Goal: Task Accomplishment & Management: Manage account settings

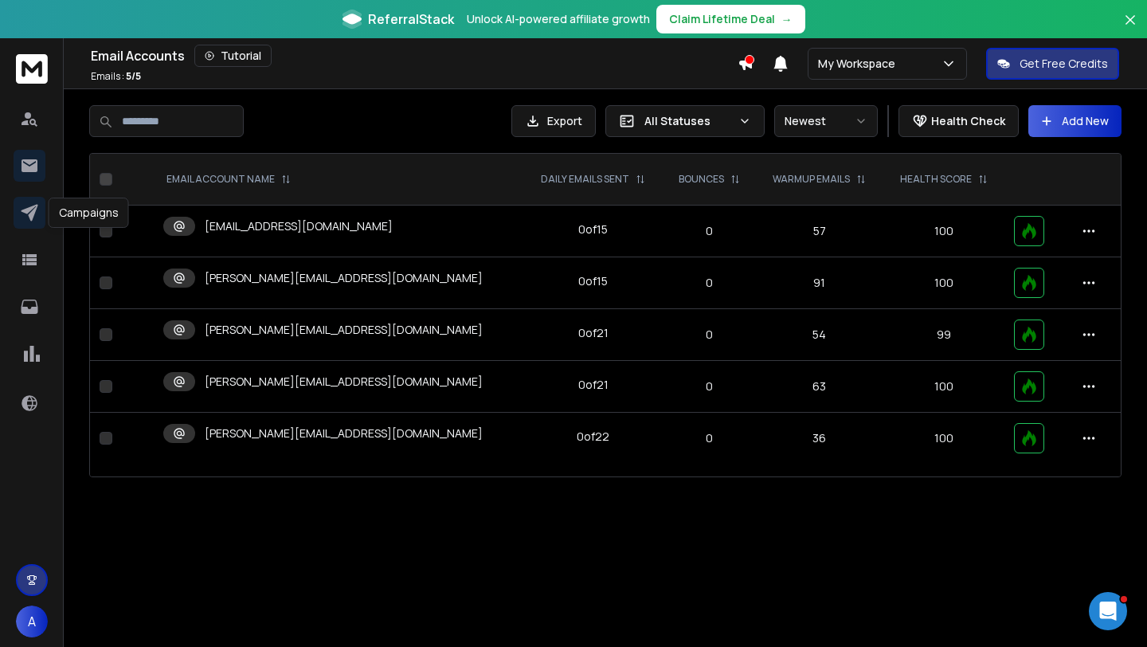
click at [29, 221] on icon at bounding box center [29, 212] width 19 height 19
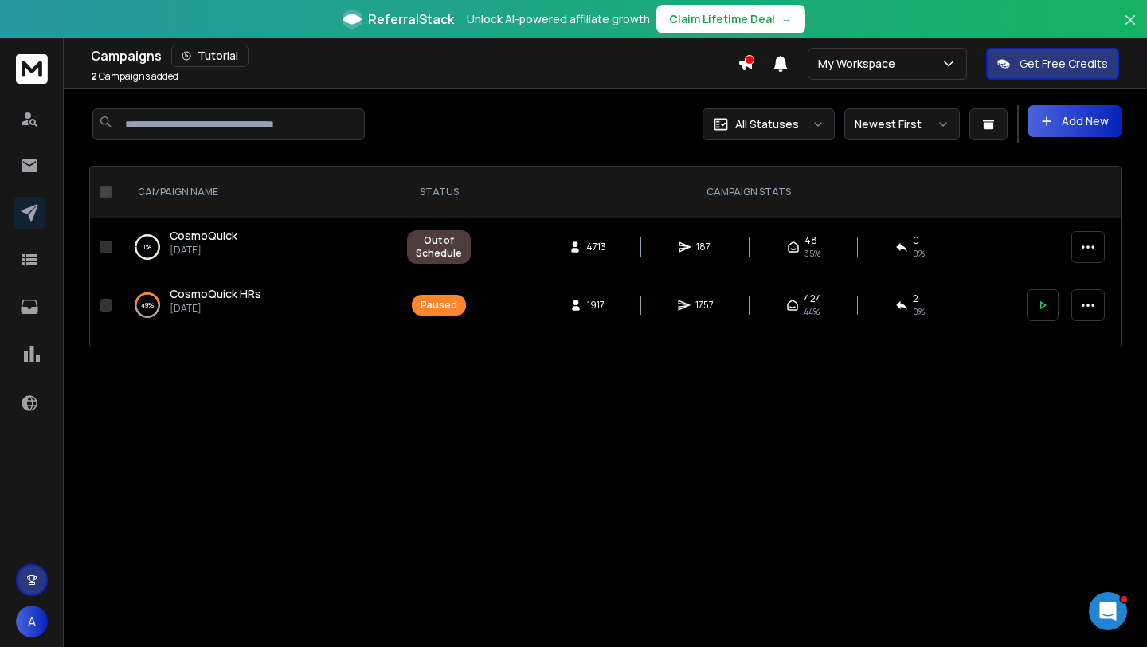
click at [233, 237] on span "CosmoQuick" at bounding box center [204, 235] width 68 height 15
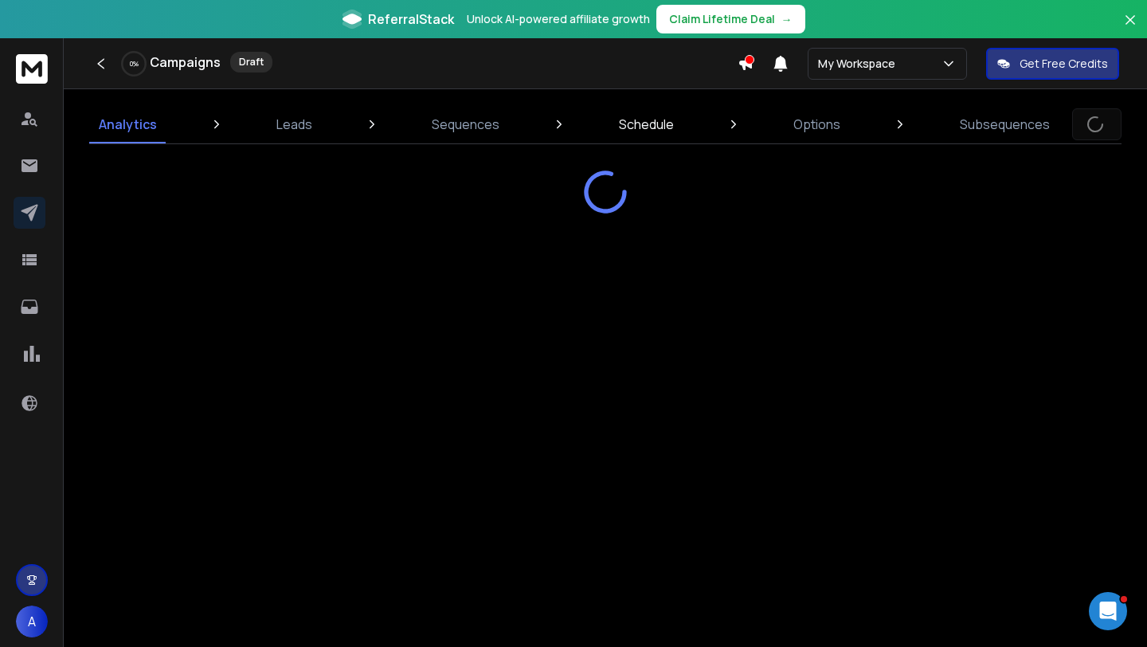
click at [647, 123] on p "Schedule" at bounding box center [646, 124] width 55 height 19
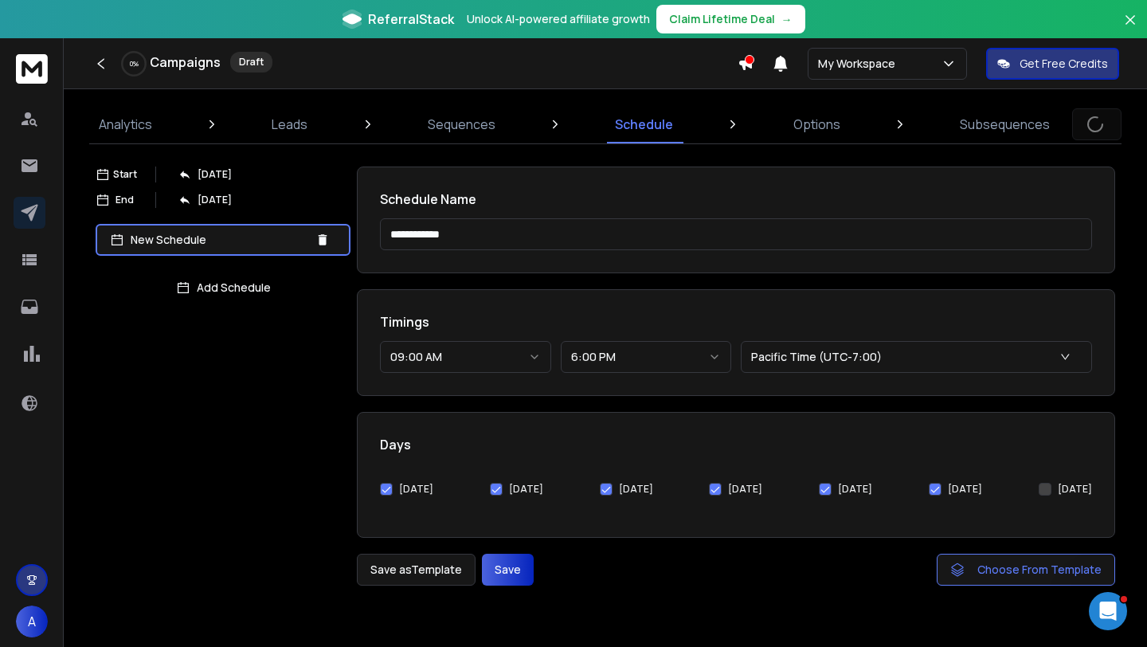
click at [282, 209] on div "Start [DATE] End [DATE] New Schedule Add Schedule" at bounding box center [223, 234] width 255 height 137
click at [232, 205] on p "[DATE]" at bounding box center [215, 200] width 34 height 13
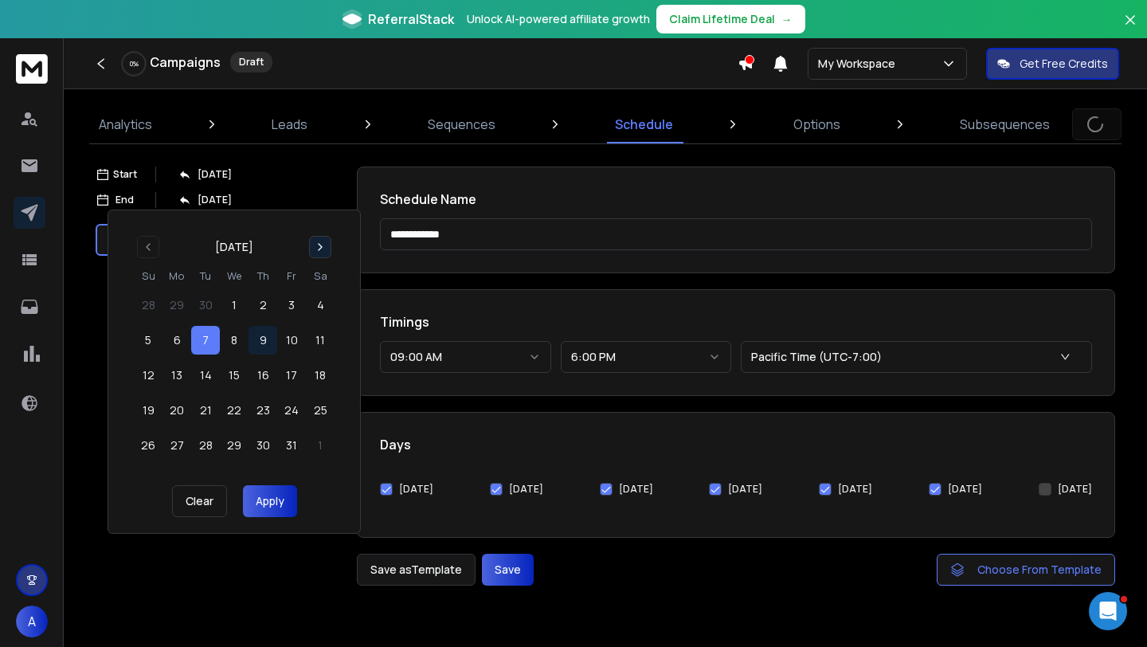
click at [321, 248] on icon "Go to next month" at bounding box center [320, 247] width 13 height 13
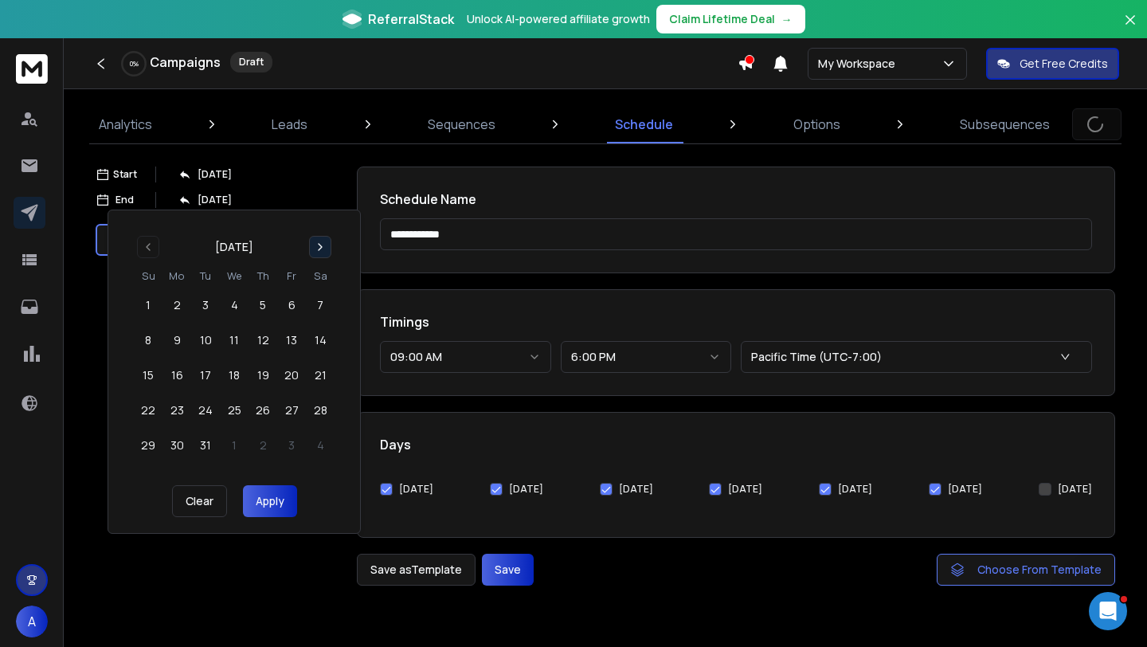
click at [321, 248] on icon "Go to next month" at bounding box center [320, 247] width 13 height 13
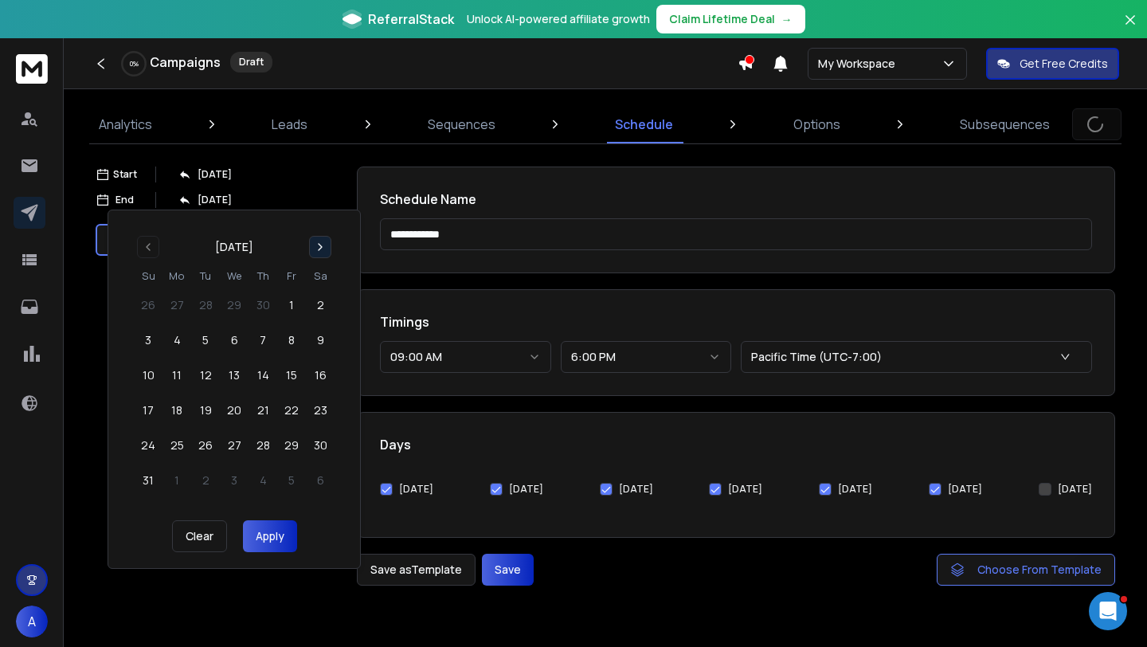
click at [321, 248] on icon "Go to next month" at bounding box center [320, 247] width 13 height 13
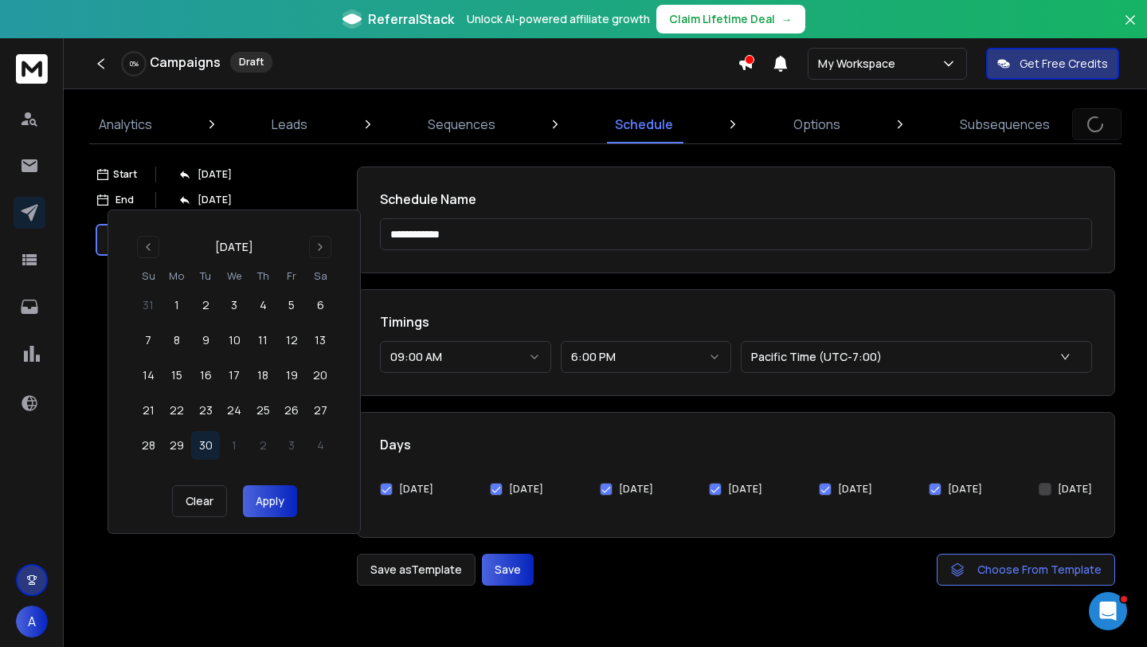
click at [203, 431] on button "30" at bounding box center [205, 445] width 29 height 29
click at [203, 440] on button "30" at bounding box center [205, 445] width 29 height 29
click at [269, 494] on button "Apply" at bounding box center [270, 501] width 54 height 32
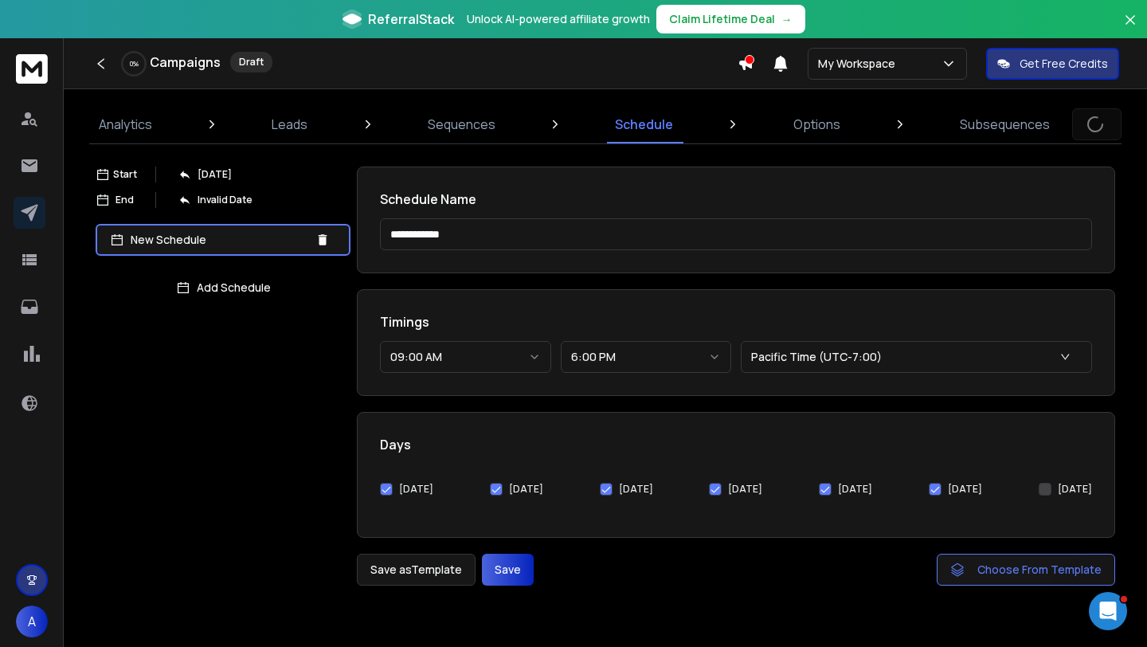
click at [226, 204] on p "Invalid Date" at bounding box center [225, 200] width 55 height 13
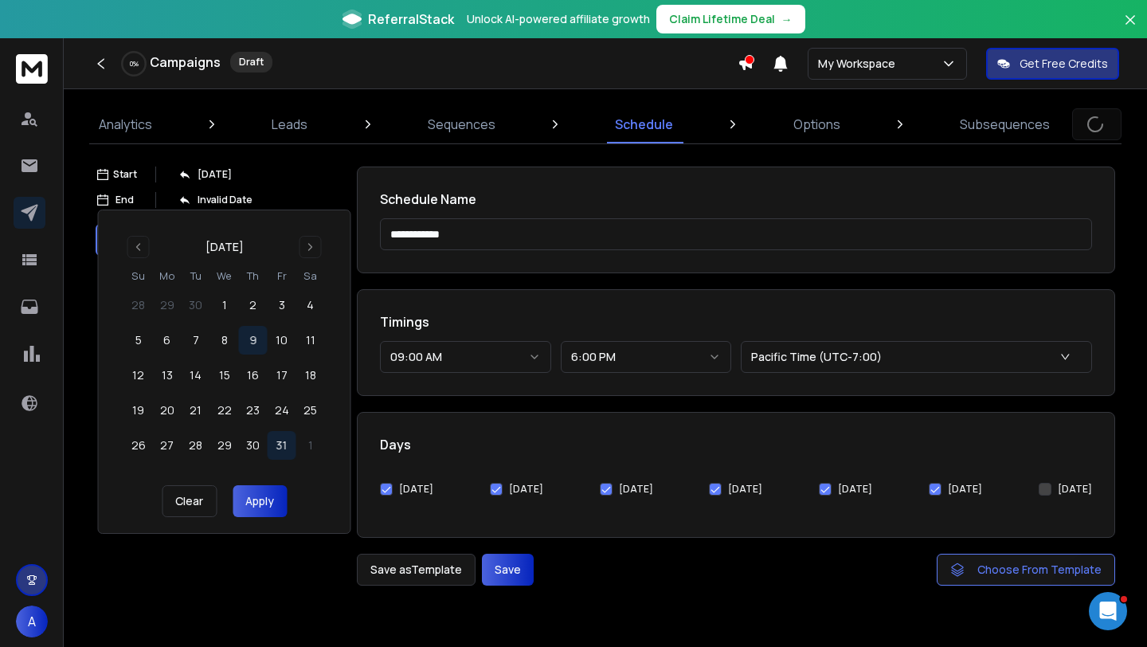
click at [273, 437] on button "31" at bounding box center [282, 445] width 29 height 29
click at [268, 508] on button "Apply" at bounding box center [260, 501] width 54 height 32
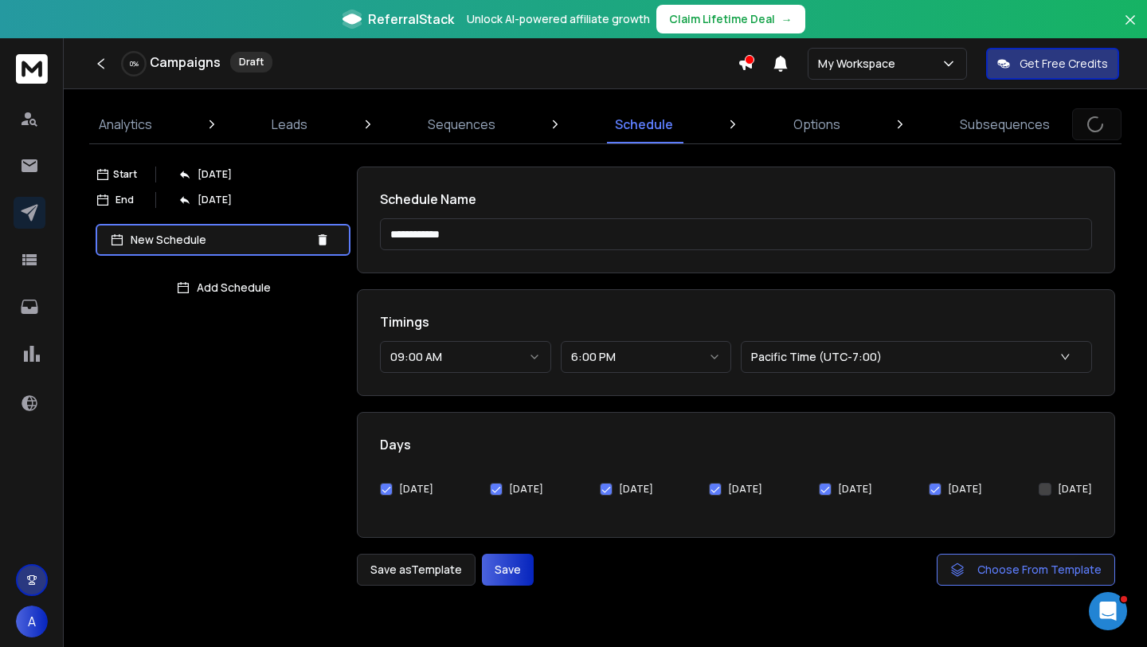
click at [507, 569] on button "Save" at bounding box center [508, 570] width 52 height 32
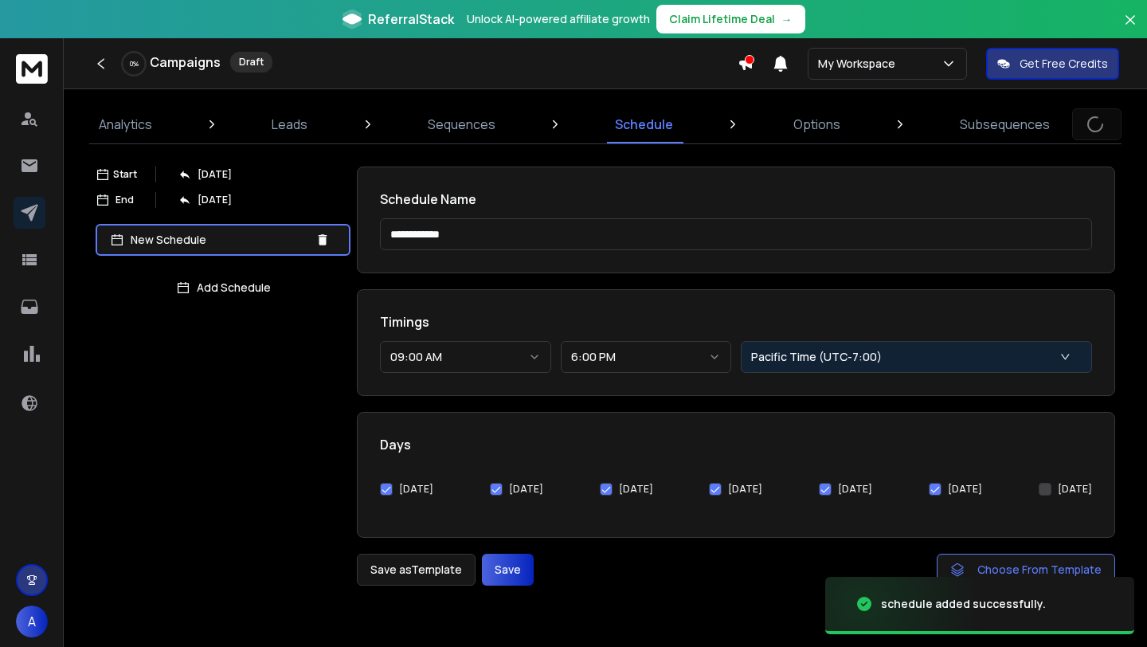
click at [761, 350] on p "Pacific Time (UTC-7:00)" at bounding box center [819, 357] width 137 height 16
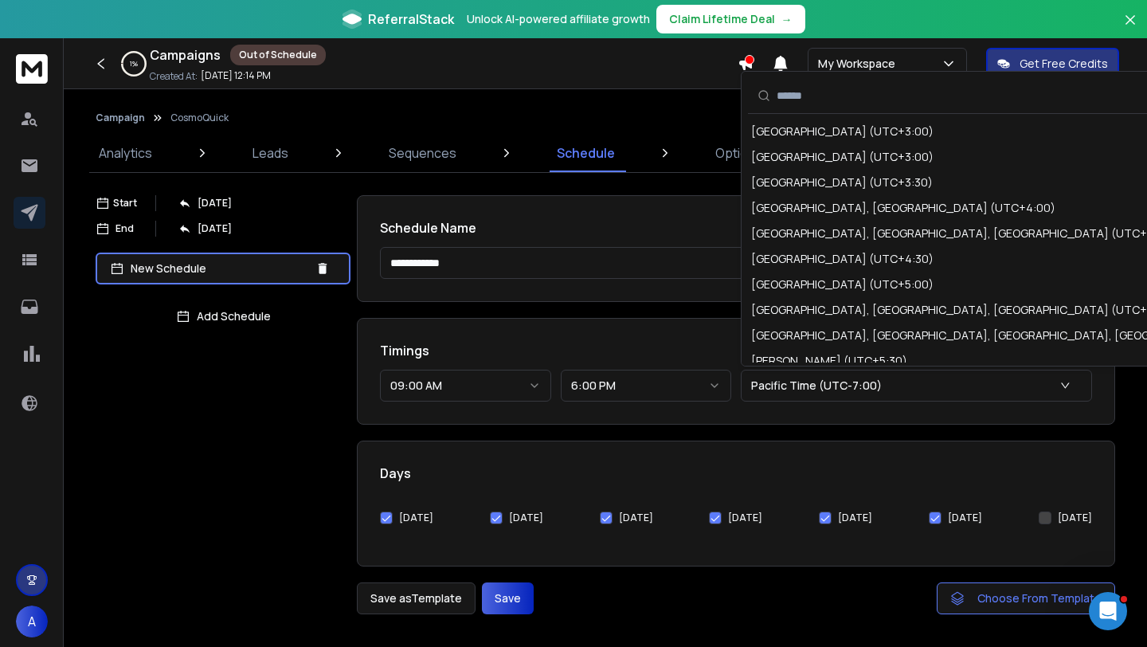
scroll to position [1181, 0]
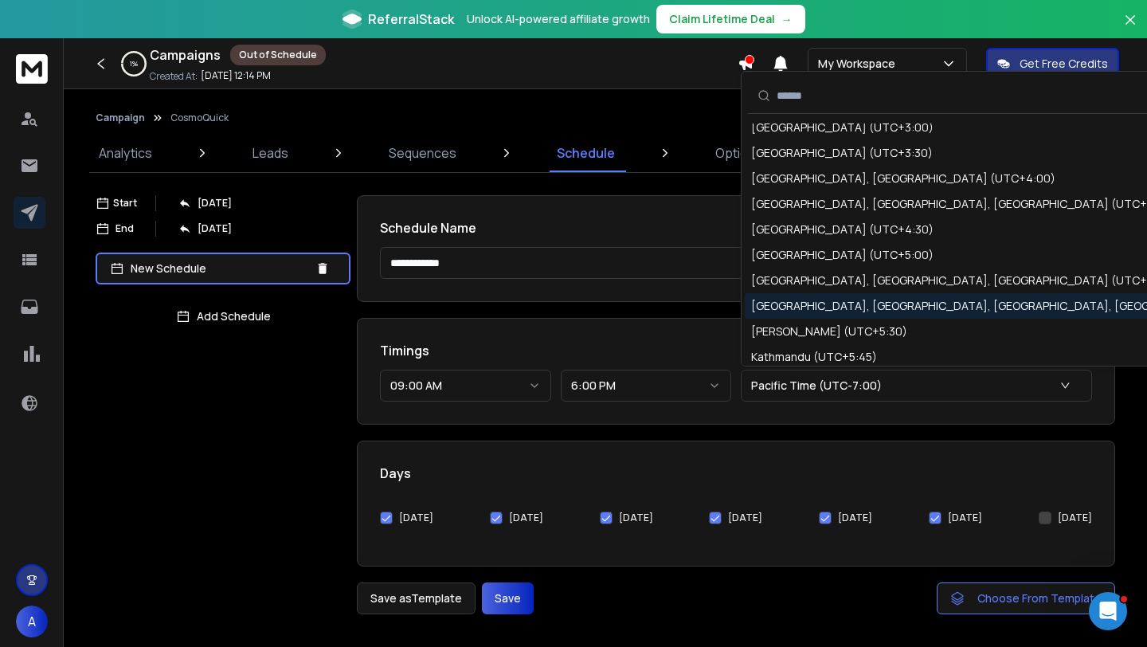
click at [809, 308] on div "[GEOGRAPHIC_DATA], [GEOGRAPHIC_DATA], [GEOGRAPHIC_DATA], [GEOGRAPHIC_DATA] (UTC…" at bounding box center [1023, 306] width 545 height 16
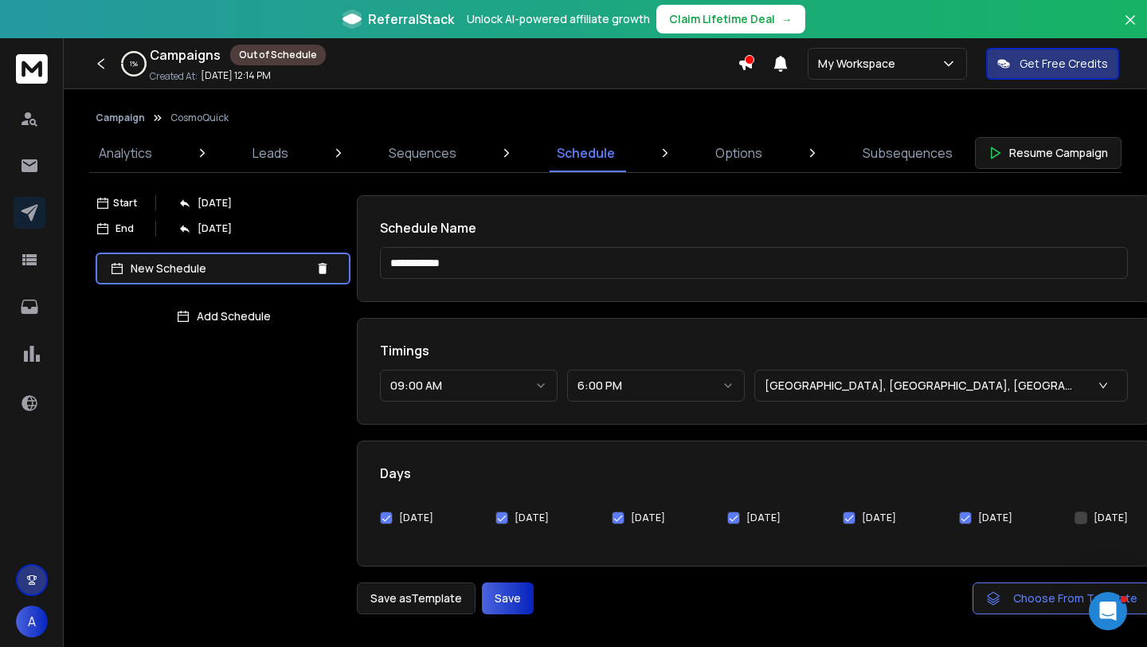
click at [514, 589] on button "Save" at bounding box center [508, 598] width 52 height 32
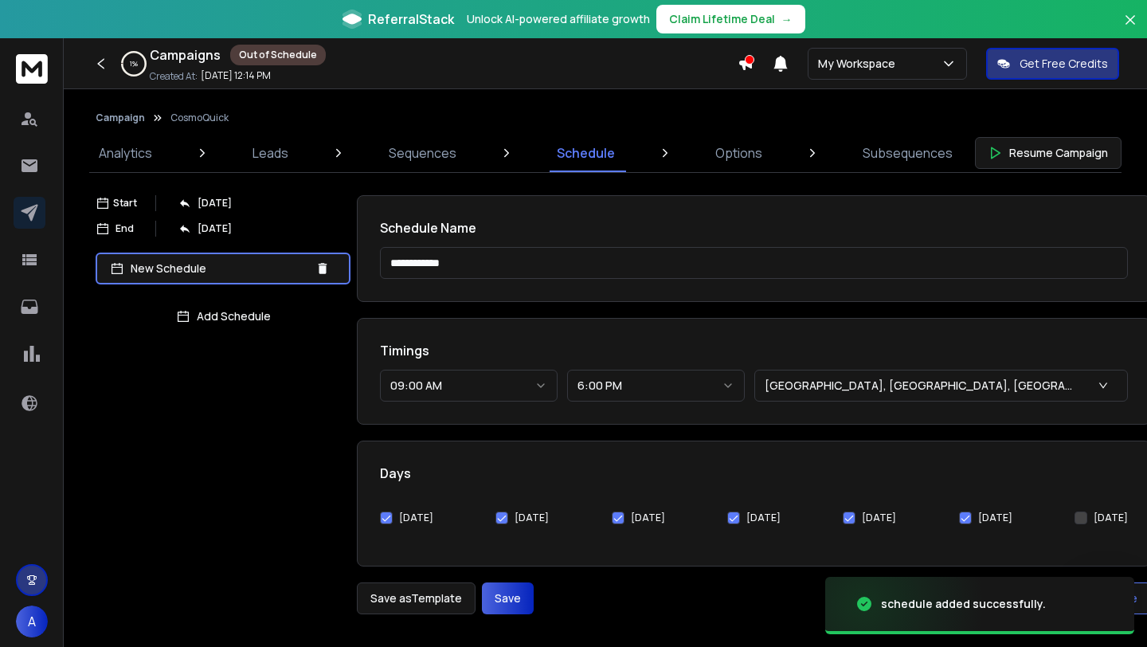
click at [31, 75] on icon at bounding box center [32, 68] width 32 height 29
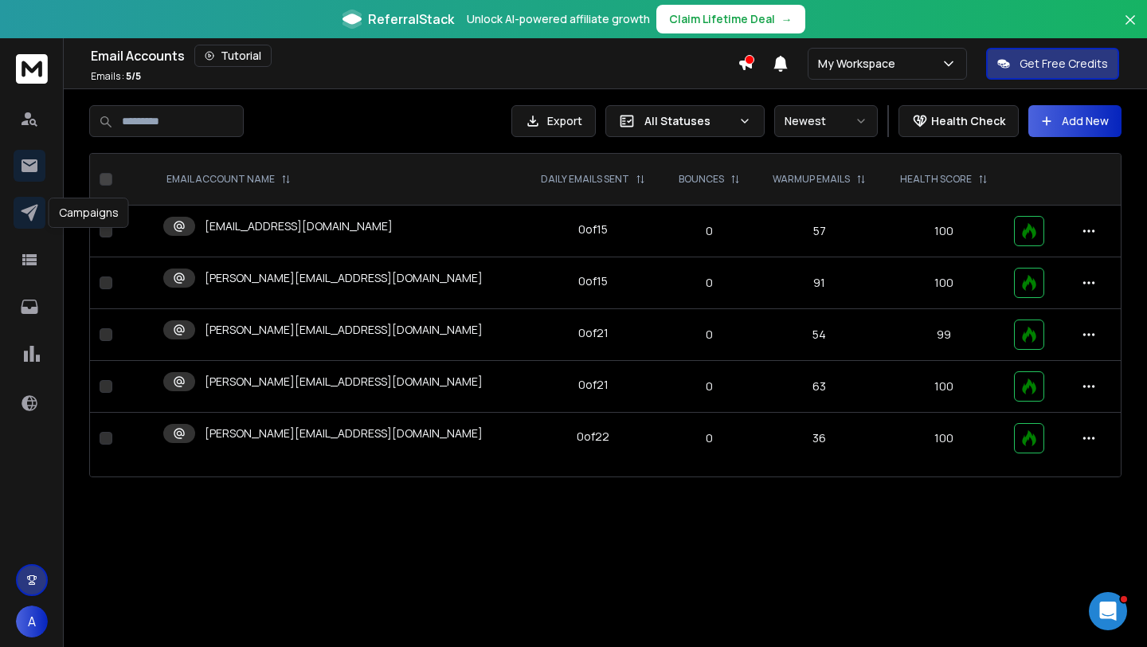
click at [38, 206] on icon at bounding box center [29, 212] width 19 height 19
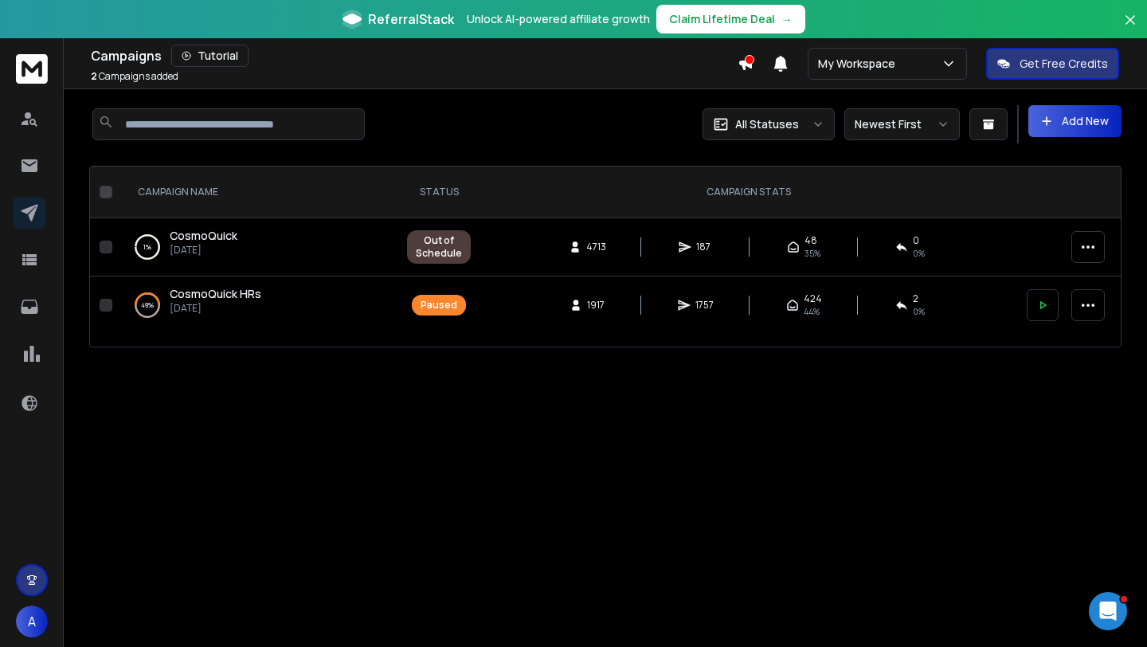
click at [206, 241] on span "CosmoQuick" at bounding box center [204, 235] width 68 height 15
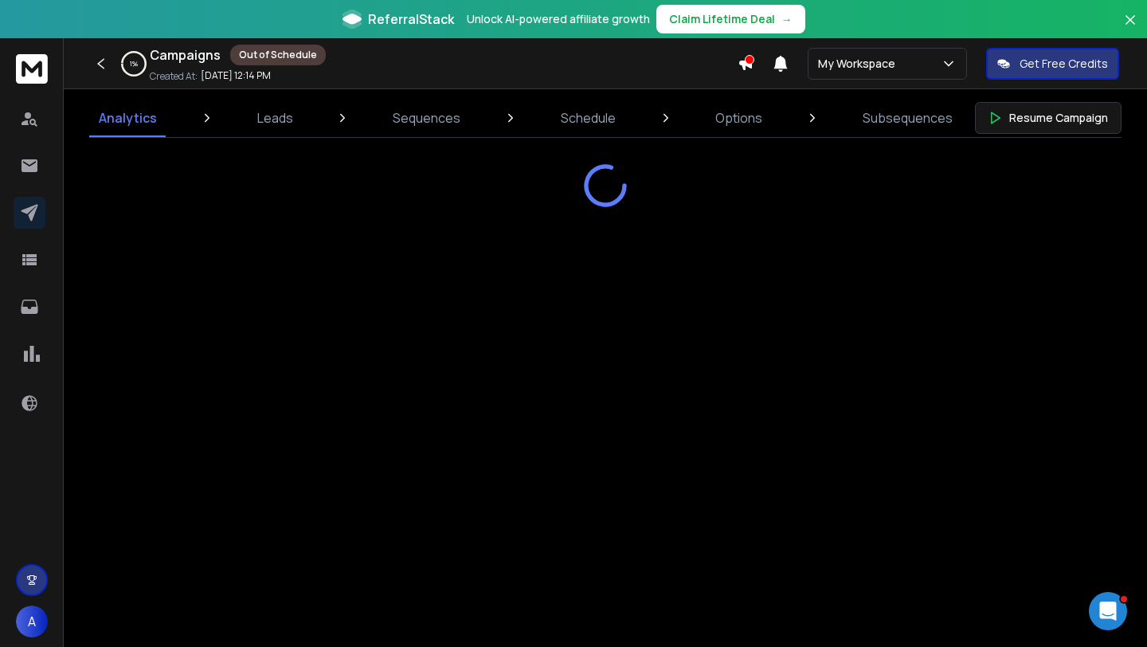
scroll to position [31, 0]
